Goal: Navigation & Orientation: Find specific page/section

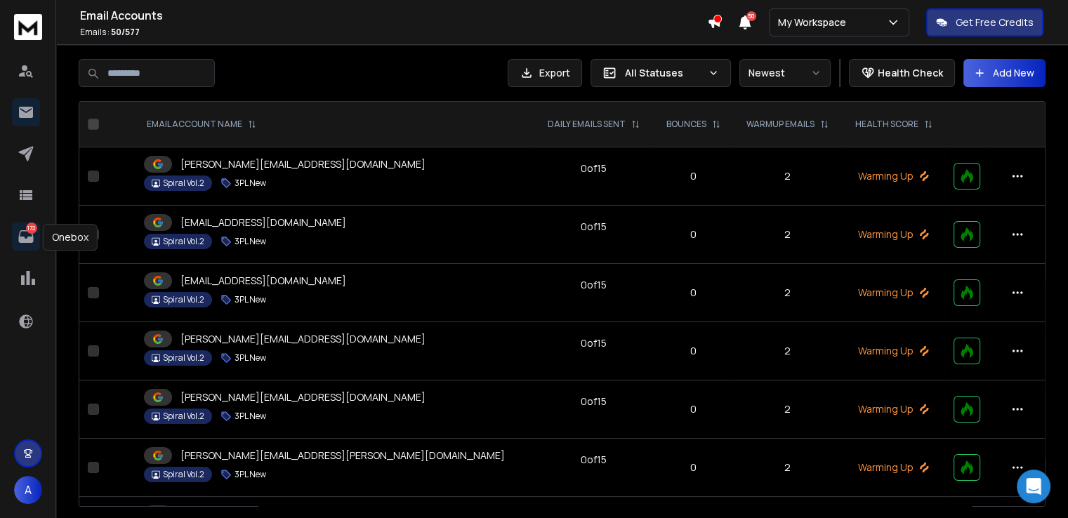
click at [31, 228] on p "172" at bounding box center [31, 228] width 11 height 11
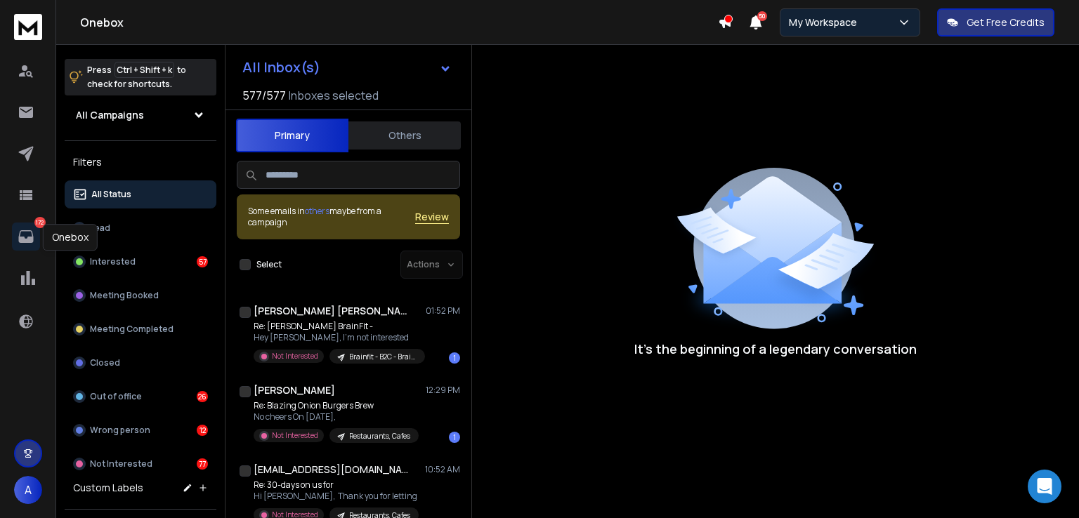
click at [862, 25] on p "My Workspace" at bounding box center [826, 22] width 74 height 14
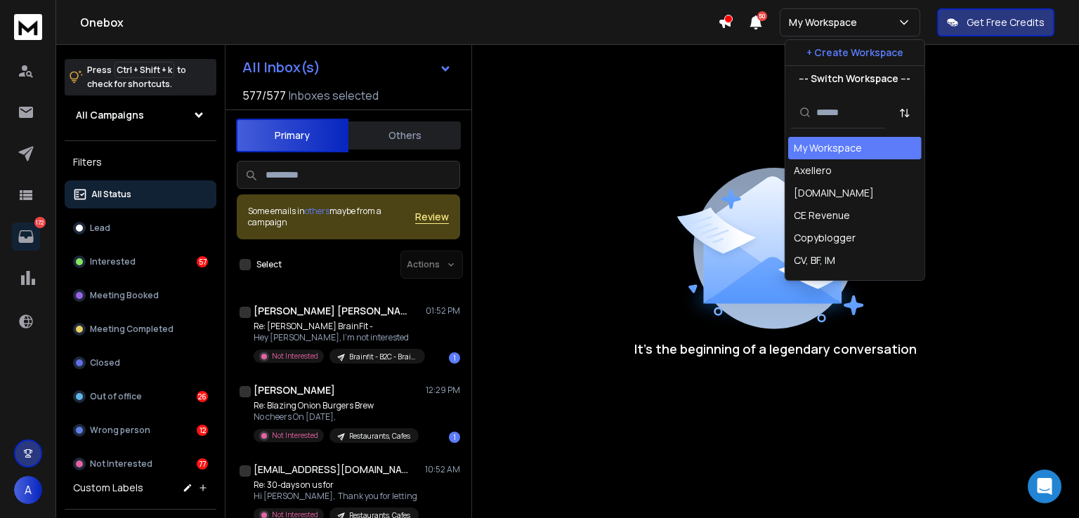
click at [851, 147] on div "My Workspace" at bounding box center [828, 148] width 68 height 14
